Goal: Navigation & Orientation: Find specific page/section

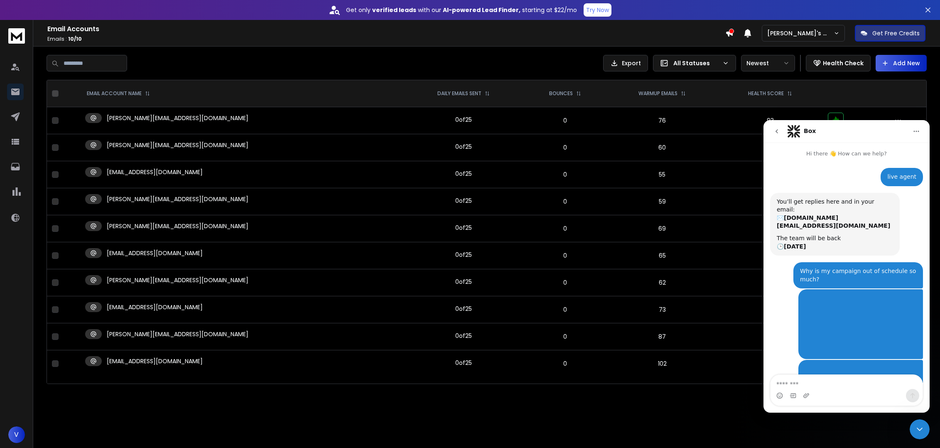
scroll to position [217, 0]
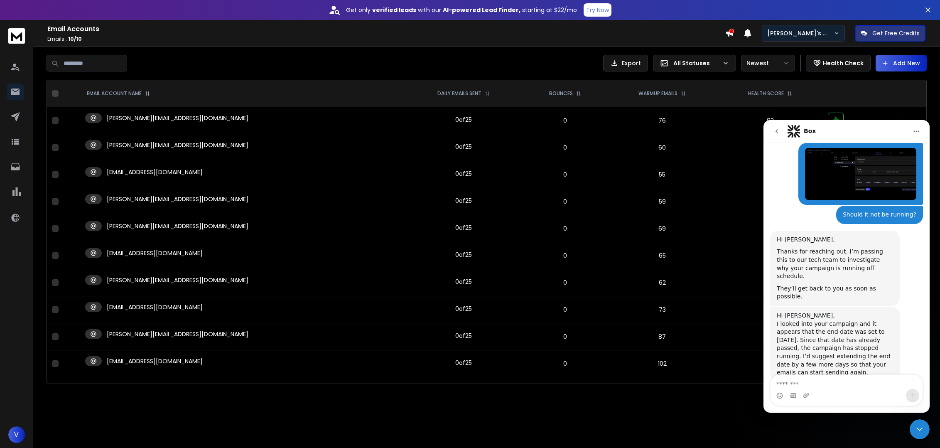
click at [794, 29] on p "Hugh's Workspace" at bounding box center [800, 33] width 66 height 8
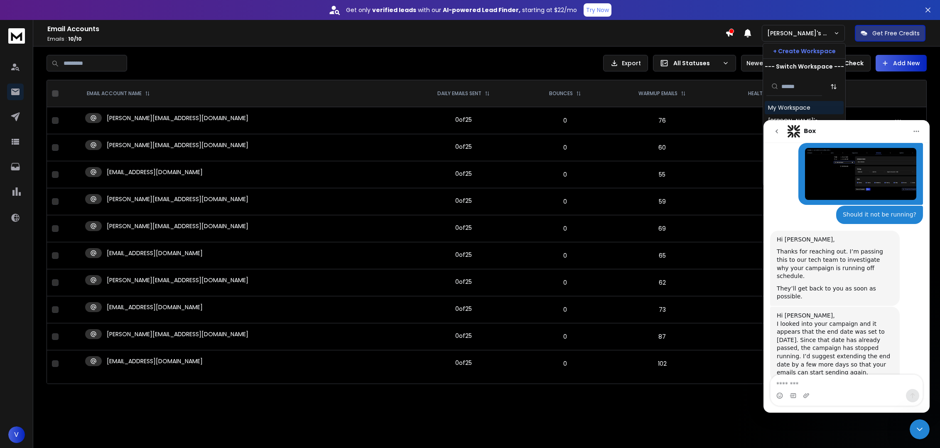
click at [920, 427] on icon "Close Intercom Messenger" at bounding box center [920, 429] width 10 height 10
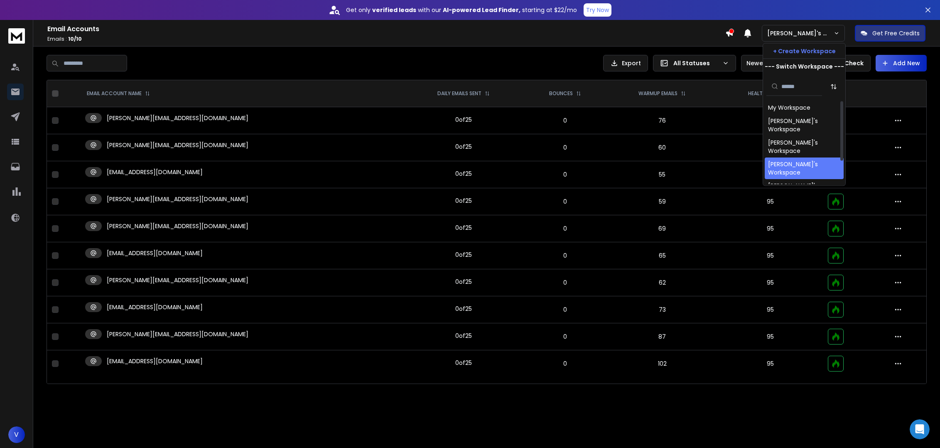
scroll to position [32, 0]
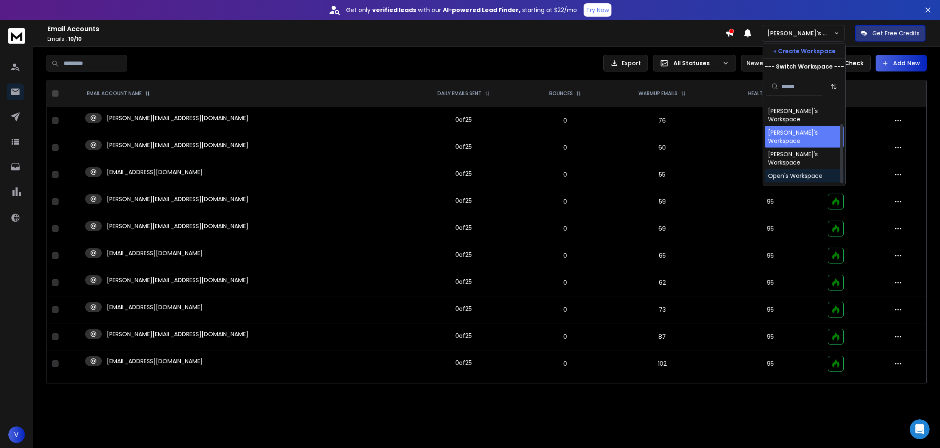
click at [804, 172] on div "Open's Workspace" at bounding box center [795, 176] width 54 height 8
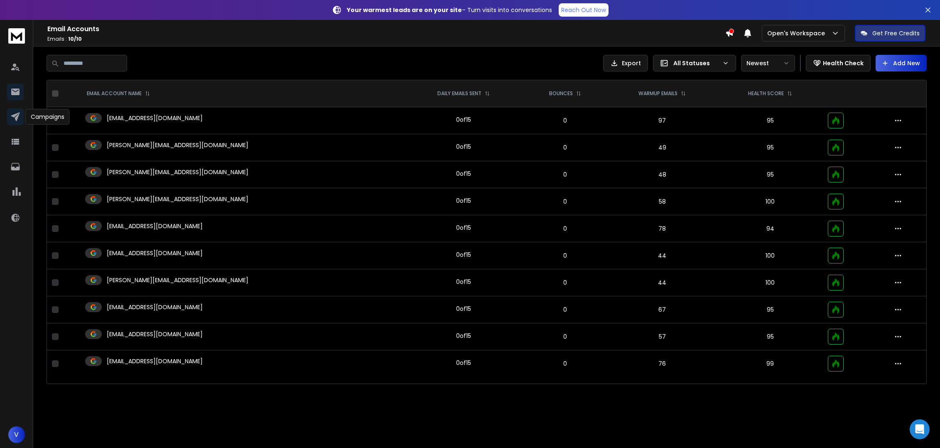
click at [19, 119] on icon at bounding box center [15, 117] width 10 height 10
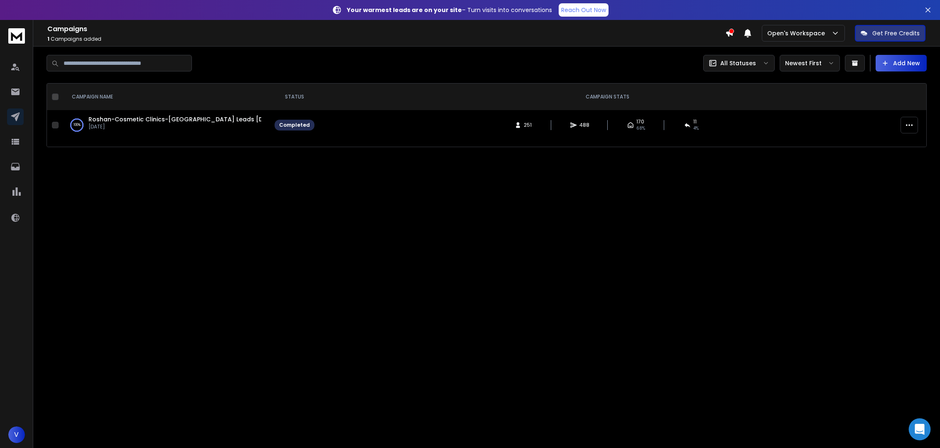
click at [915, 425] on icon "Open Intercom Messenger" at bounding box center [919, 429] width 11 height 11
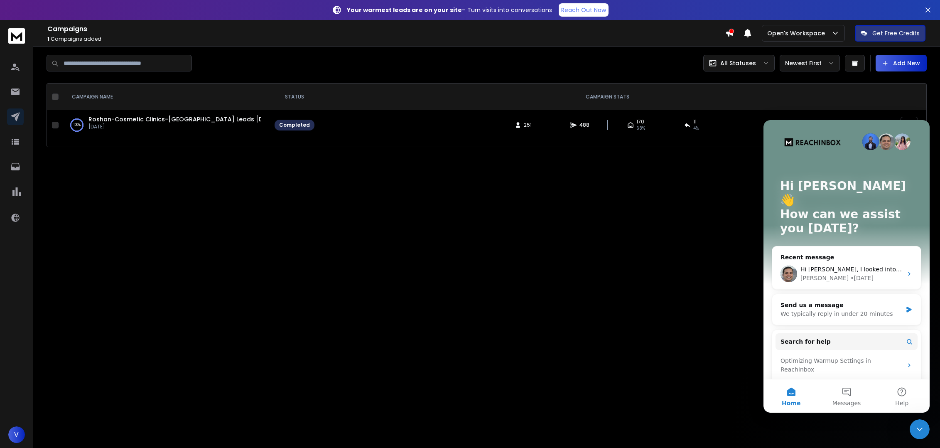
click at [928, 431] on div "Close Intercom Messenger" at bounding box center [920, 429] width 20 height 20
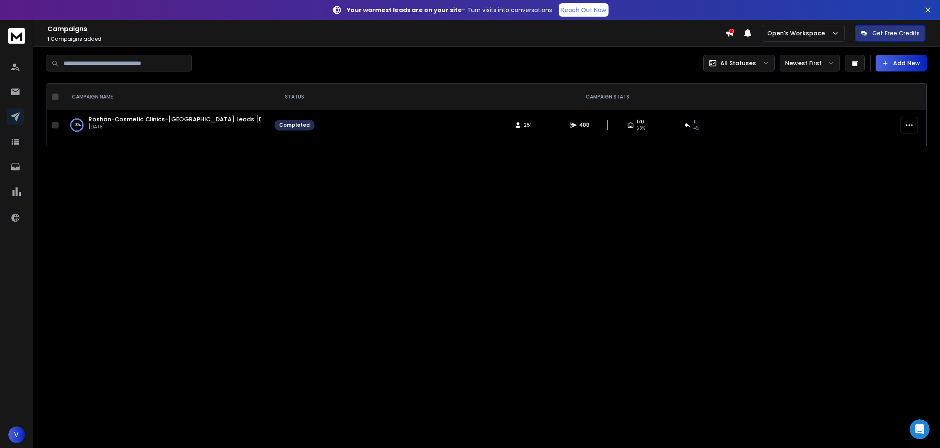
click at [189, 125] on p "[DATE]" at bounding box center [174, 126] width 173 height 7
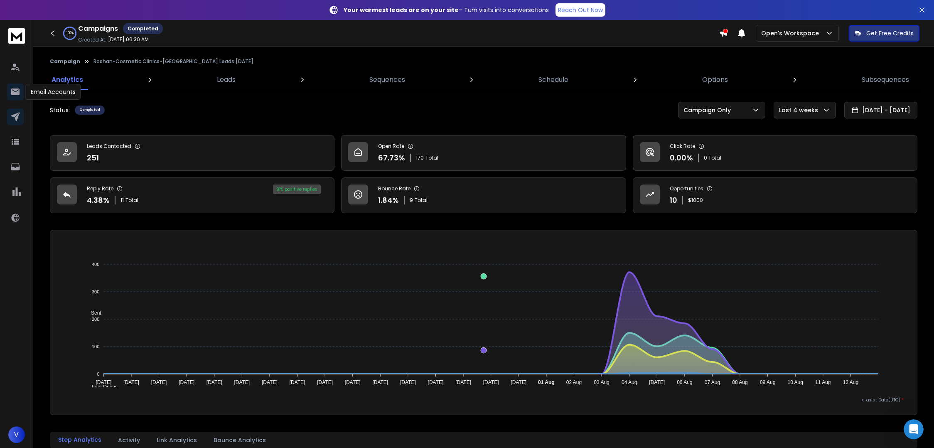
click at [17, 95] on icon at bounding box center [15, 92] width 10 height 10
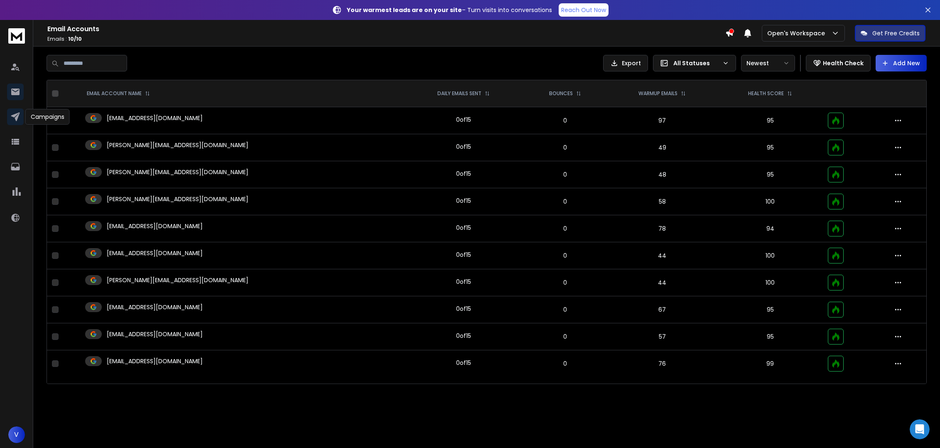
click at [16, 116] on icon at bounding box center [15, 117] width 10 height 10
